Goal: Navigation & Orientation: Find specific page/section

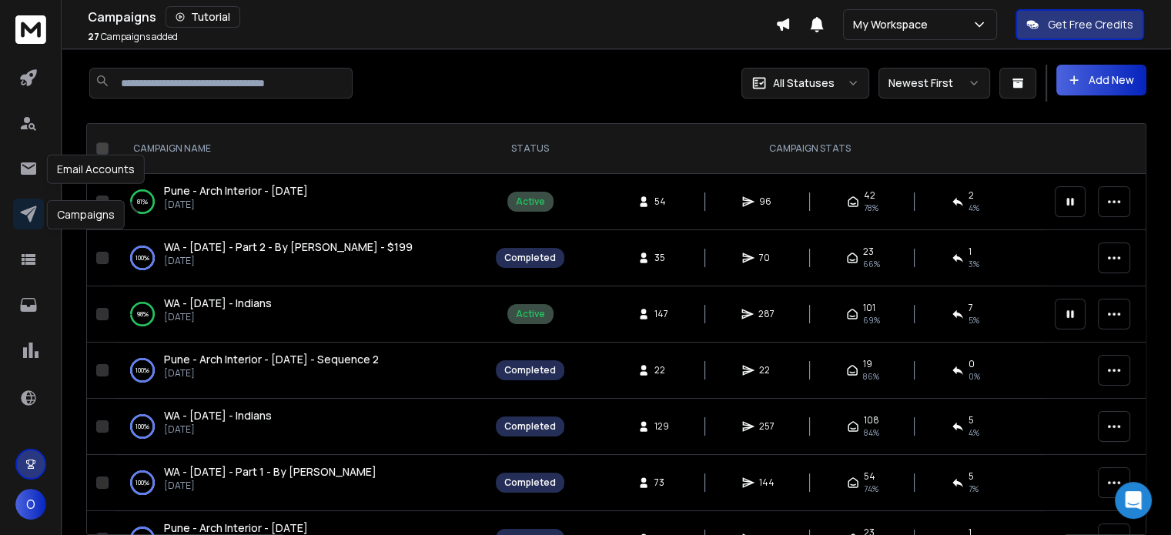
click at [25, 203] on link at bounding box center [28, 214] width 31 height 31
click at [15, 167] on link at bounding box center [28, 168] width 31 height 31
